Goal: Information Seeking & Learning: Learn about a topic

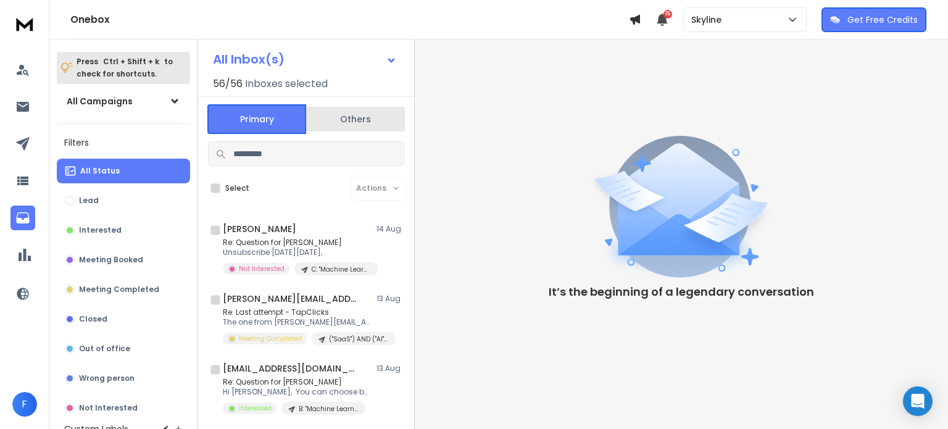
click at [766, 7] on div "Skyline" at bounding box center [744, 19] width 123 height 25
click at [753, 17] on div "Skyline" at bounding box center [744, 20] width 107 height 12
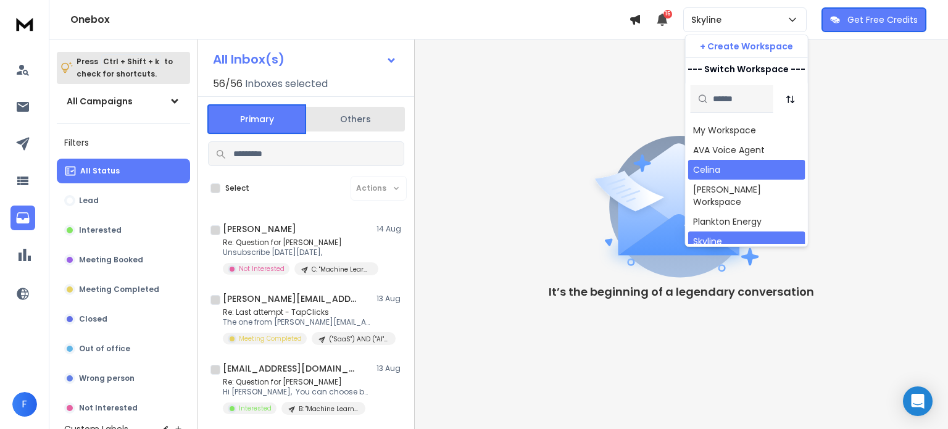
click at [723, 169] on div "Celina" at bounding box center [746, 170] width 117 height 20
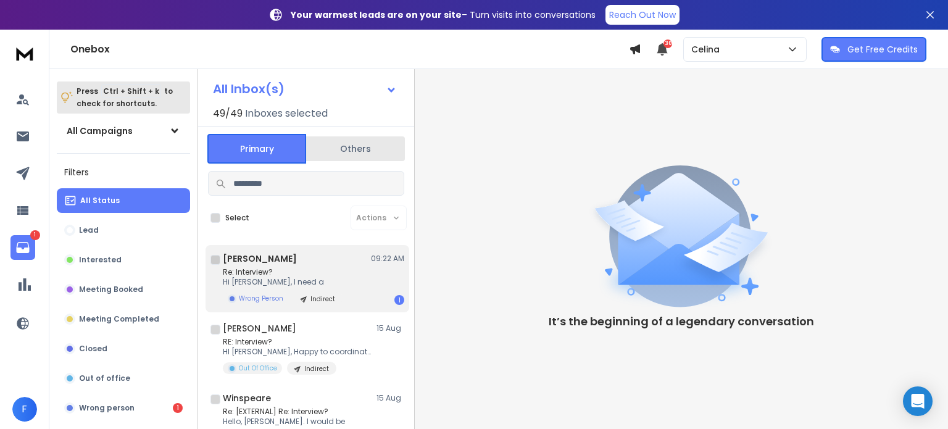
click at [358, 271] on div "Re: Interview? Hi Celina, I need a Wrong Person Indirect 1" at bounding box center [313, 286] width 181 height 38
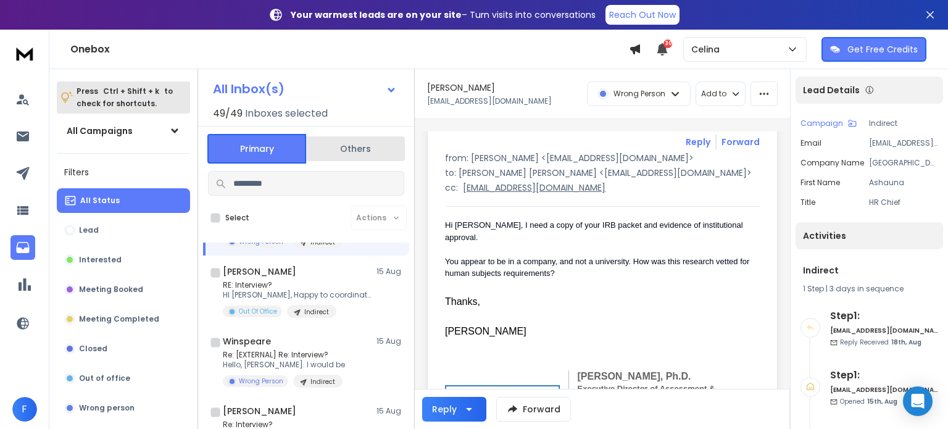
scroll to position [62, 0]
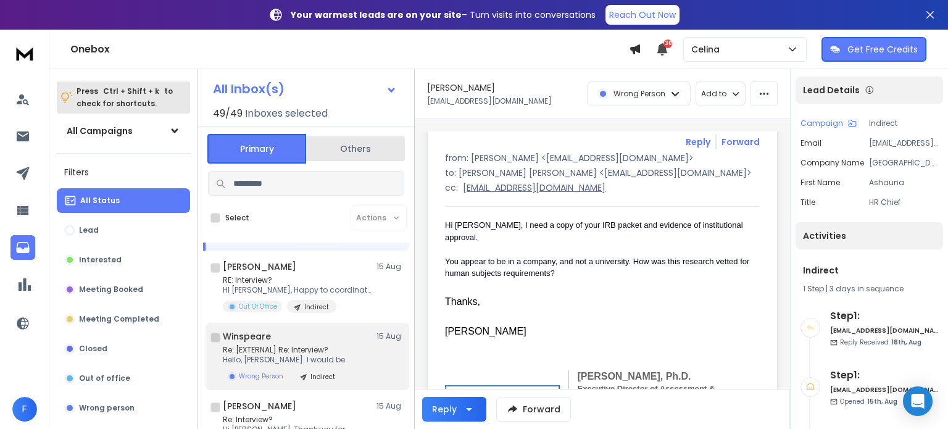
click at [337, 342] on div "Winspeare 15 Aug Re: [EXTERNAL] Re: Interview? Hello, Celina. I would be Wrong …" at bounding box center [313, 356] width 181 height 52
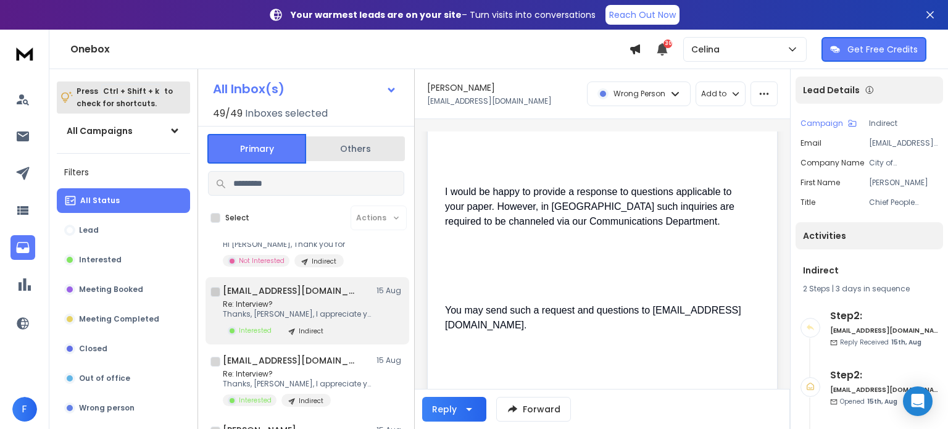
scroll to position [0, 0]
